Goal: Find specific page/section: Find specific page/section

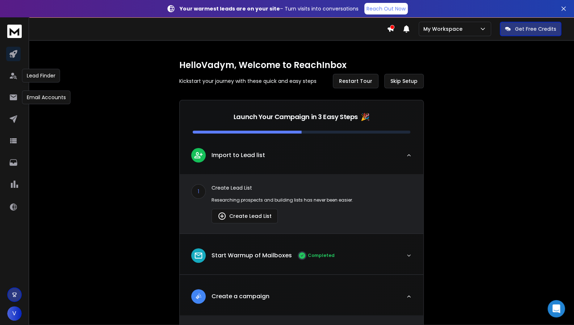
click at [12, 99] on icon at bounding box center [13, 98] width 7 height 6
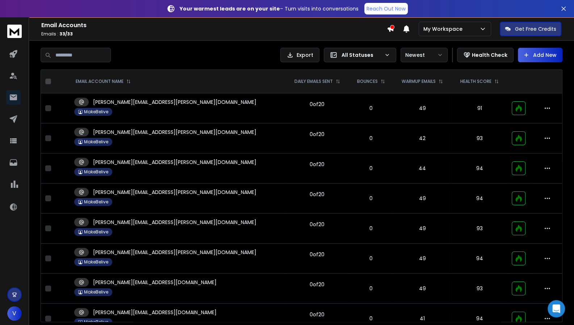
click at [381, 9] on p "Reach Out Now" at bounding box center [386, 8] width 39 height 7
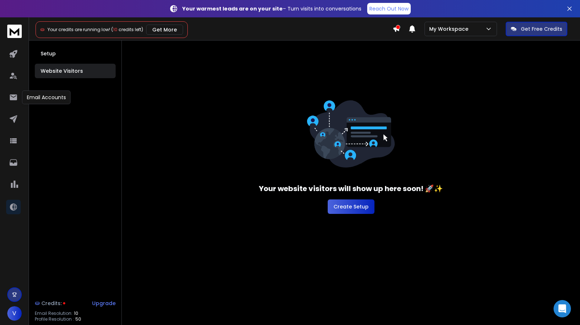
click at [16, 97] on icon at bounding box center [13, 98] width 7 height 6
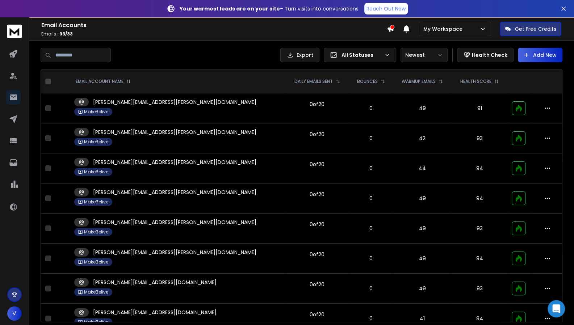
click at [204, 55] on div at bounding box center [159, 55] width 236 height 14
